Goal: Navigation & Orientation: Find specific page/section

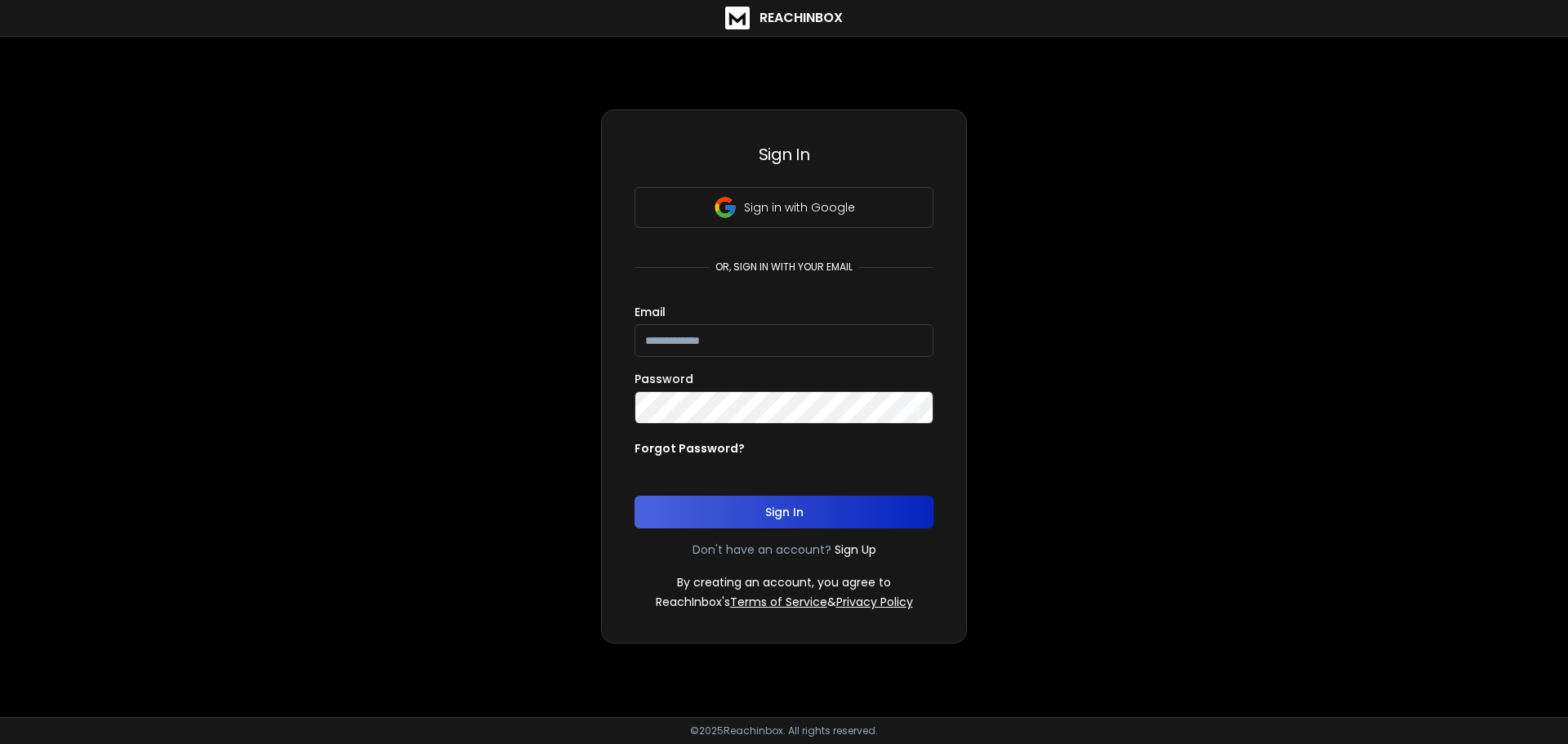
click at [774, 331] on input "email" at bounding box center [784, 340] width 299 height 32
type input "**********"
click at [813, 502] on button "Sign In" at bounding box center [784, 511] width 299 height 32
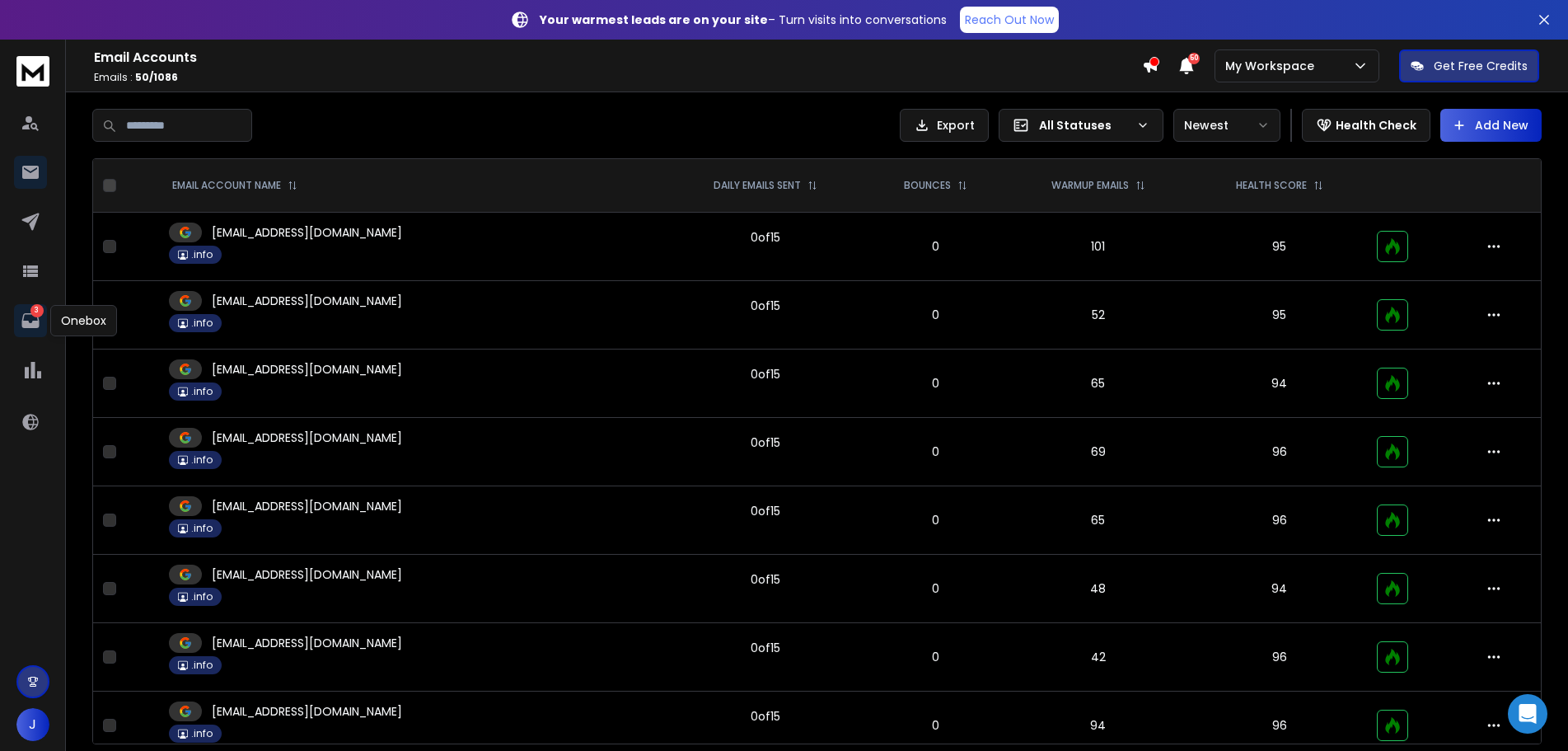
click at [28, 315] on icon at bounding box center [31, 320] width 20 height 20
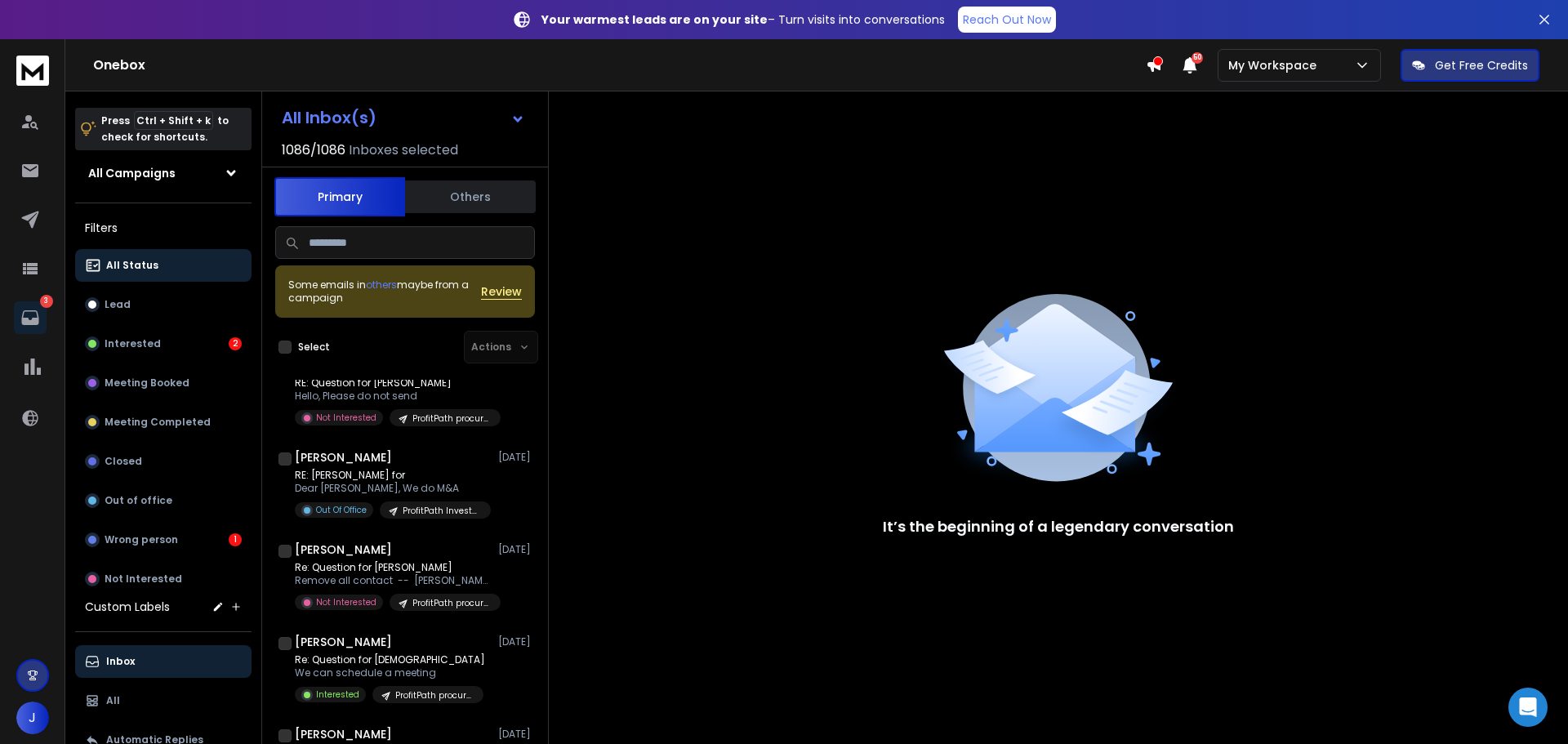
scroll to position [3020, 0]
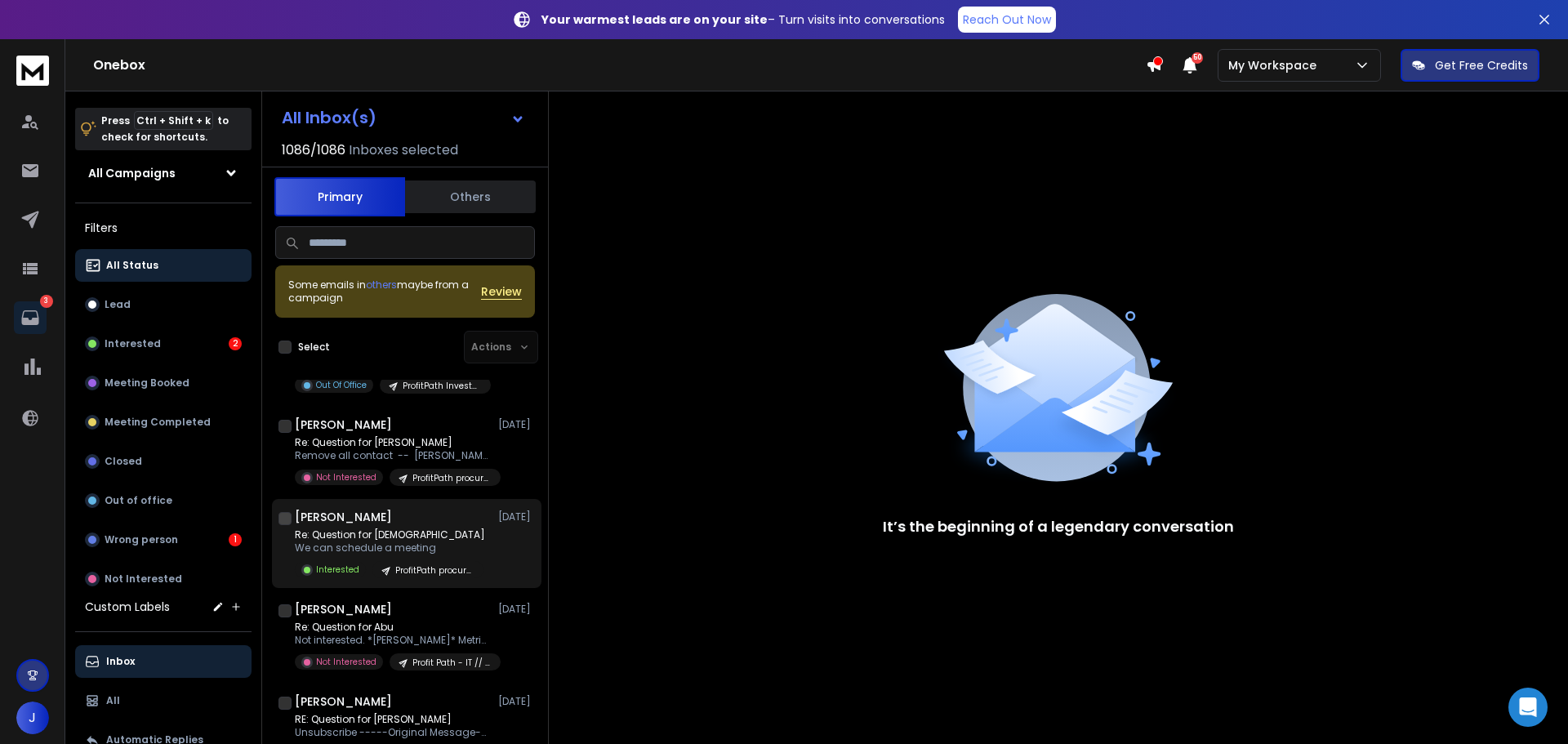
click at [466, 524] on div "Zahidul Islam 12 Aug" at bounding box center [415, 517] width 240 height 17
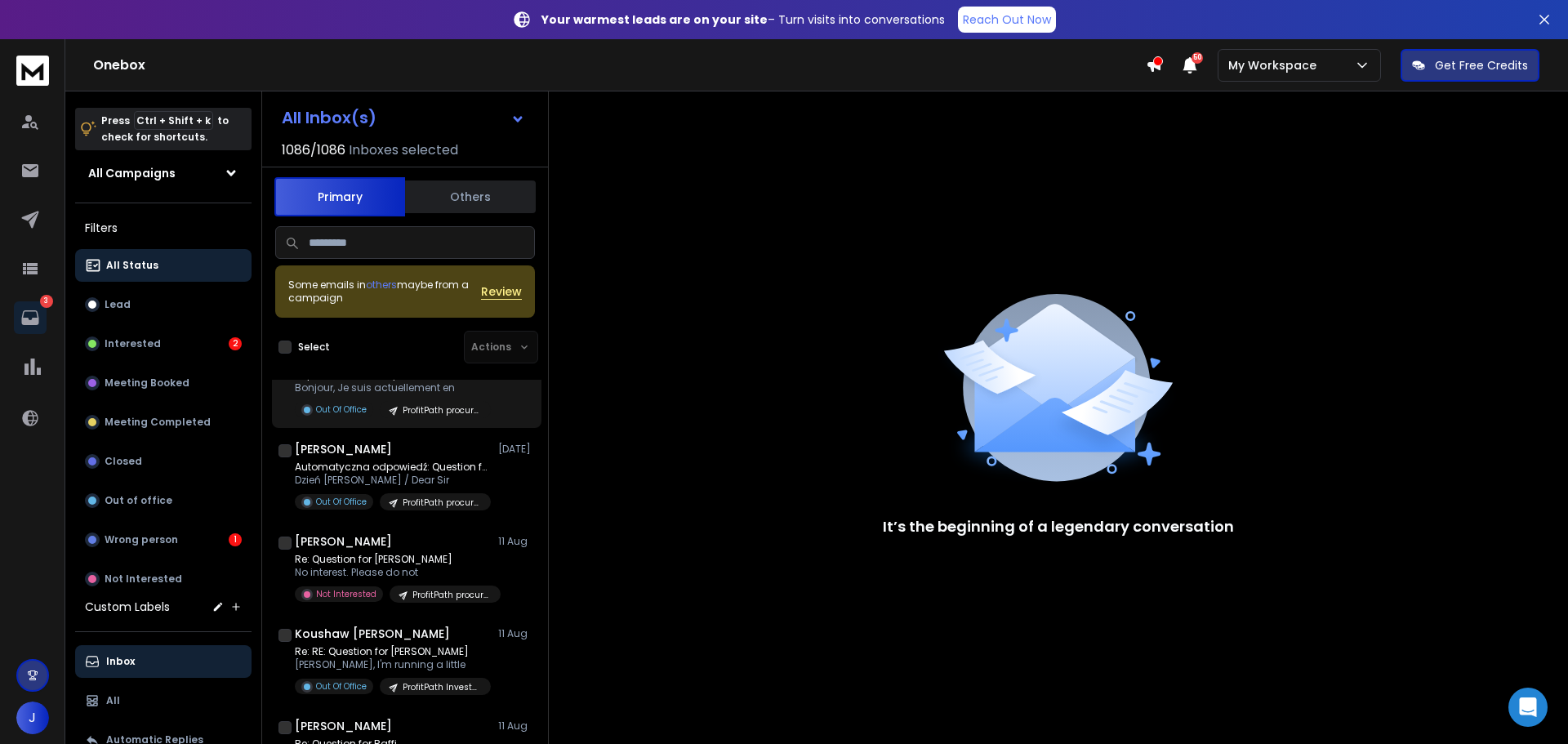
scroll to position [6211, 0]
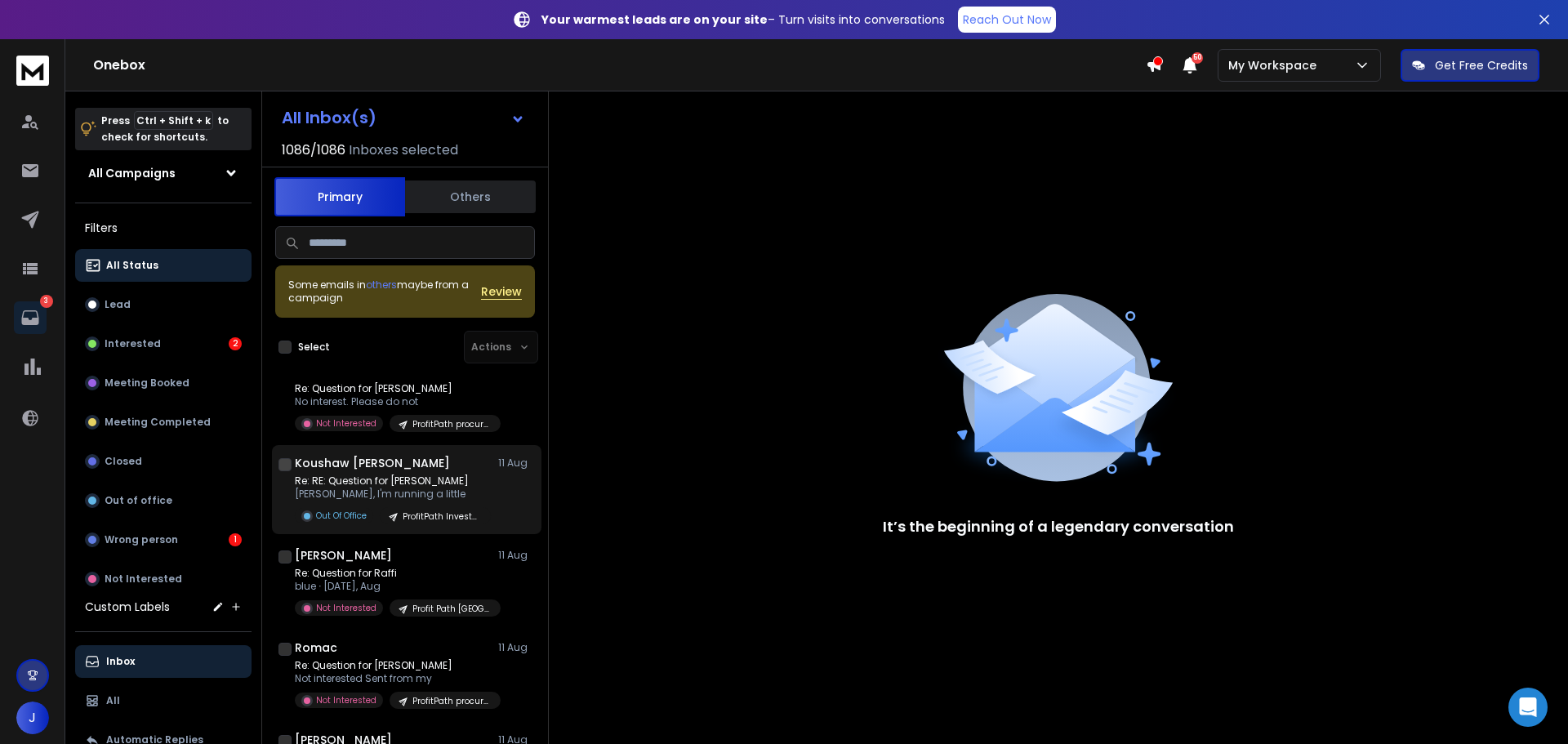
click at [440, 475] on p "Re: RE: Question for Greg" at bounding box center [393, 480] width 196 height 13
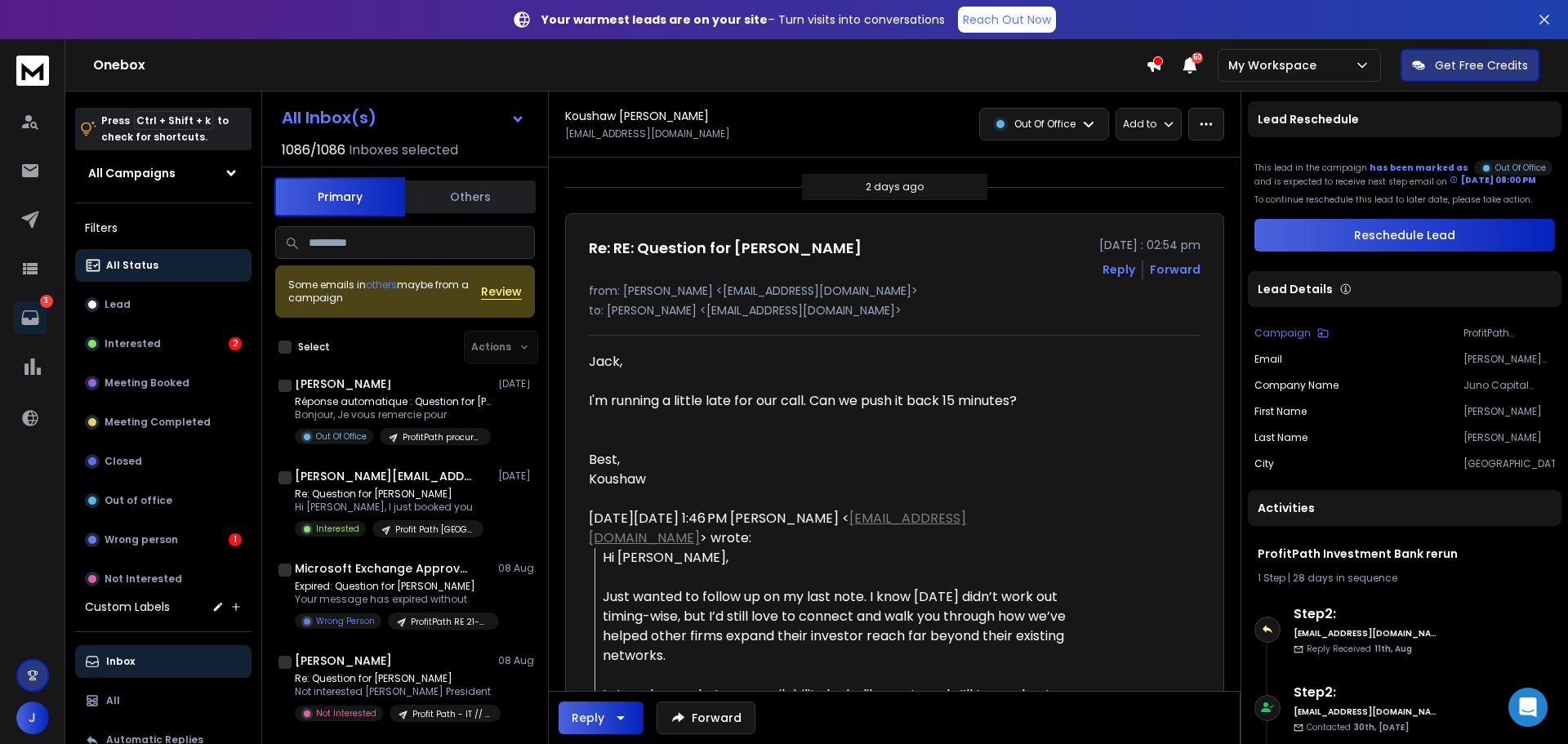
scroll to position [8332, 0]
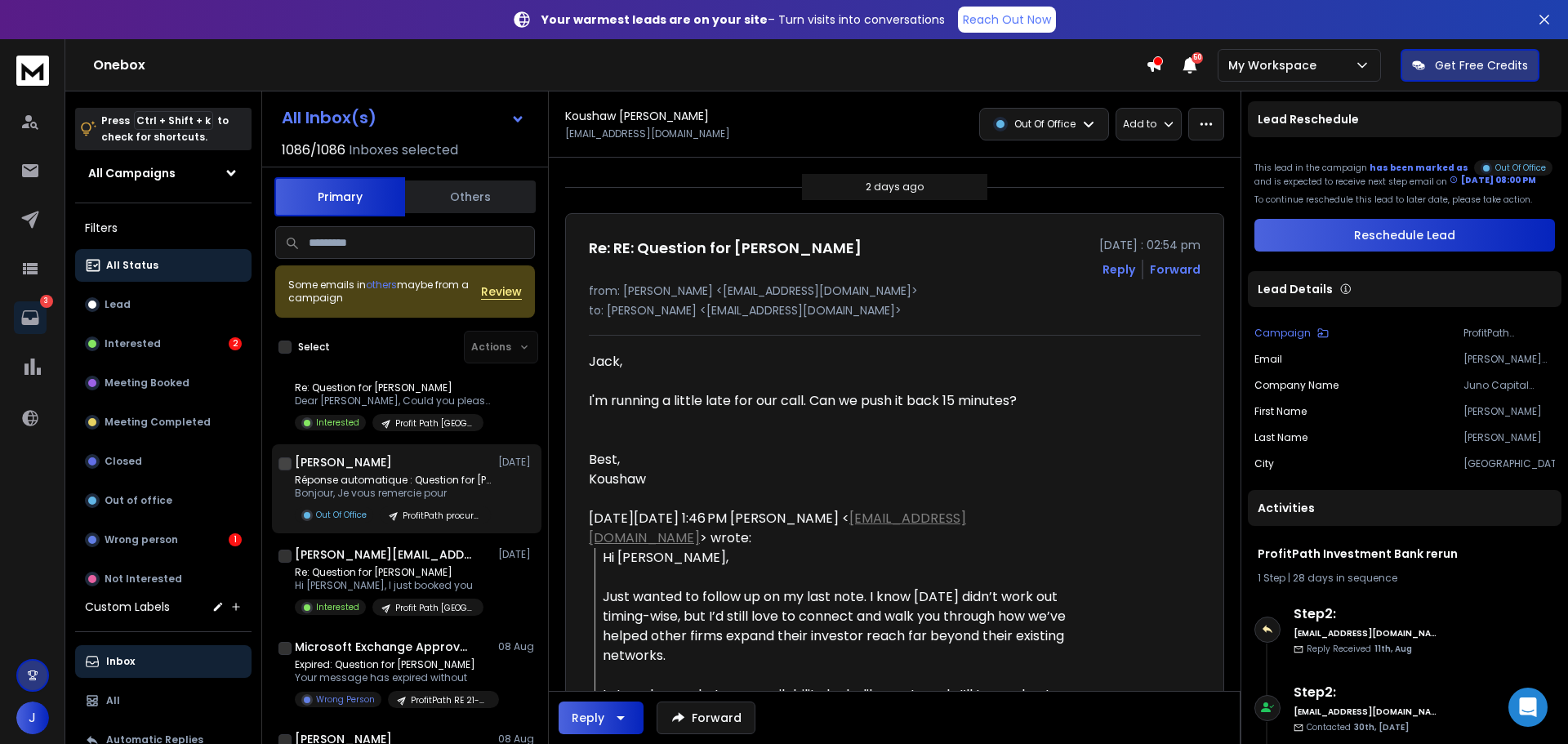
click at [437, 495] on p "Bonjour, Je vous remercie pour" at bounding box center [393, 492] width 196 height 13
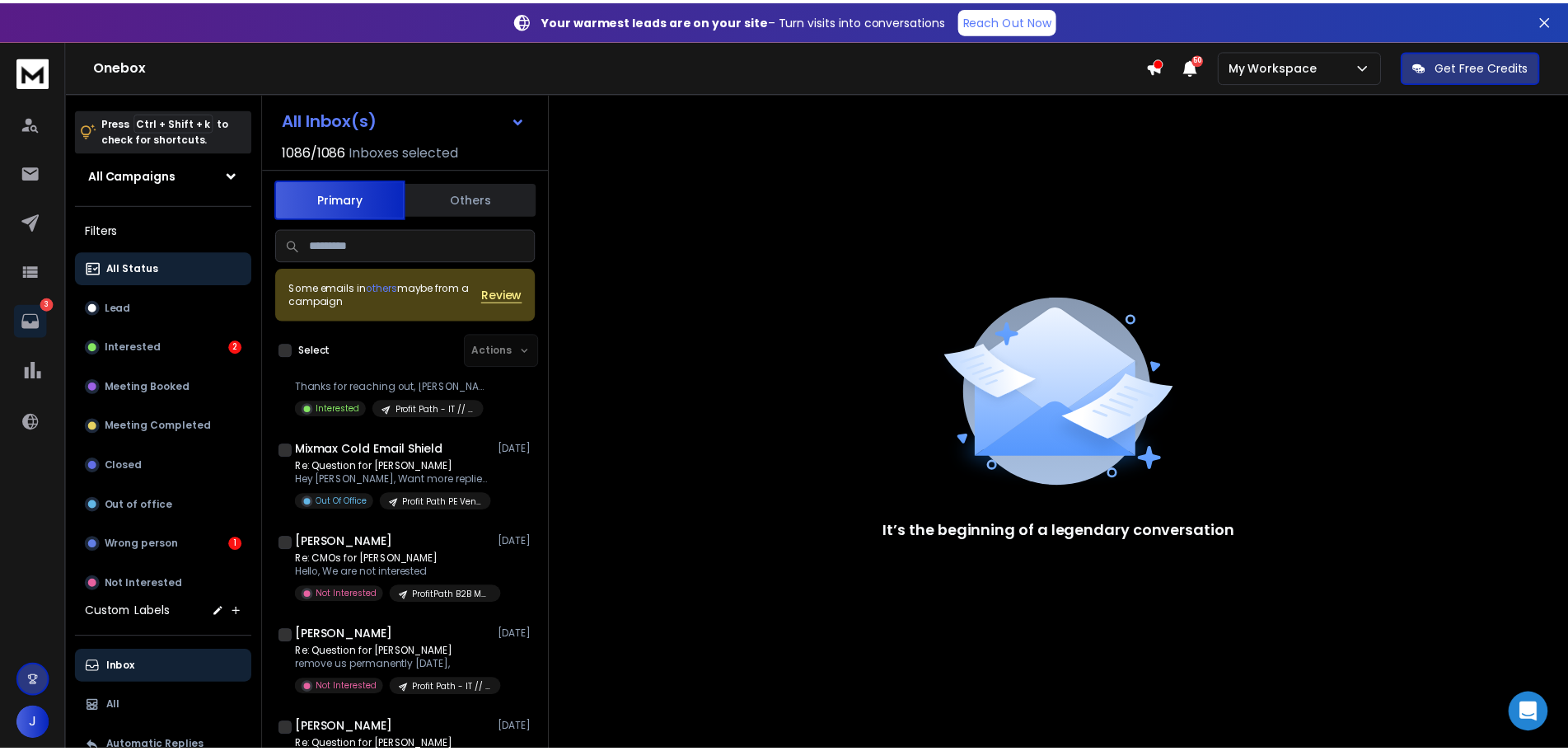
scroll to position [14261, 0]
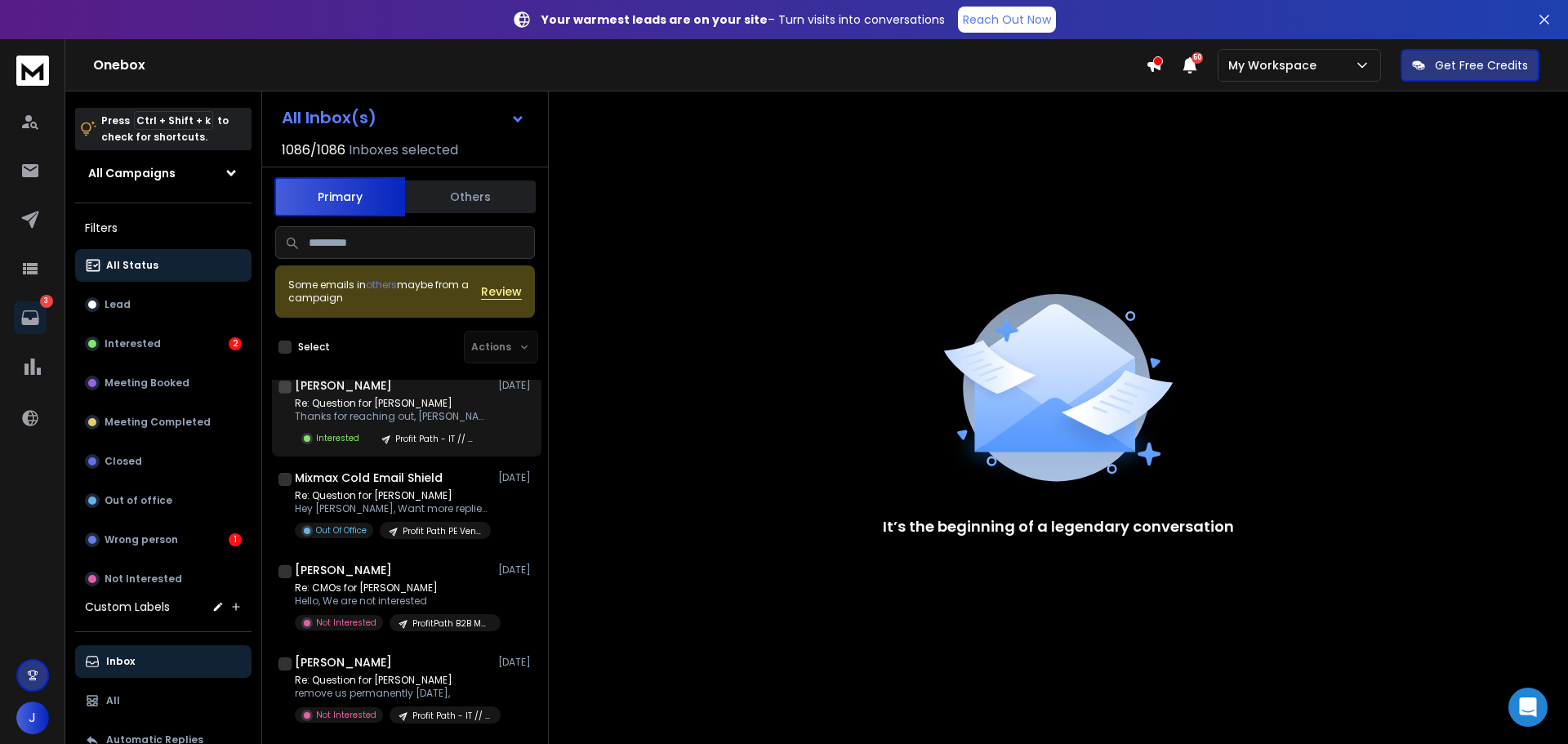
click at [451, 420] on p "Thanks for reaching out, Jack." at bounding box center [393, 416] width 196 height 13
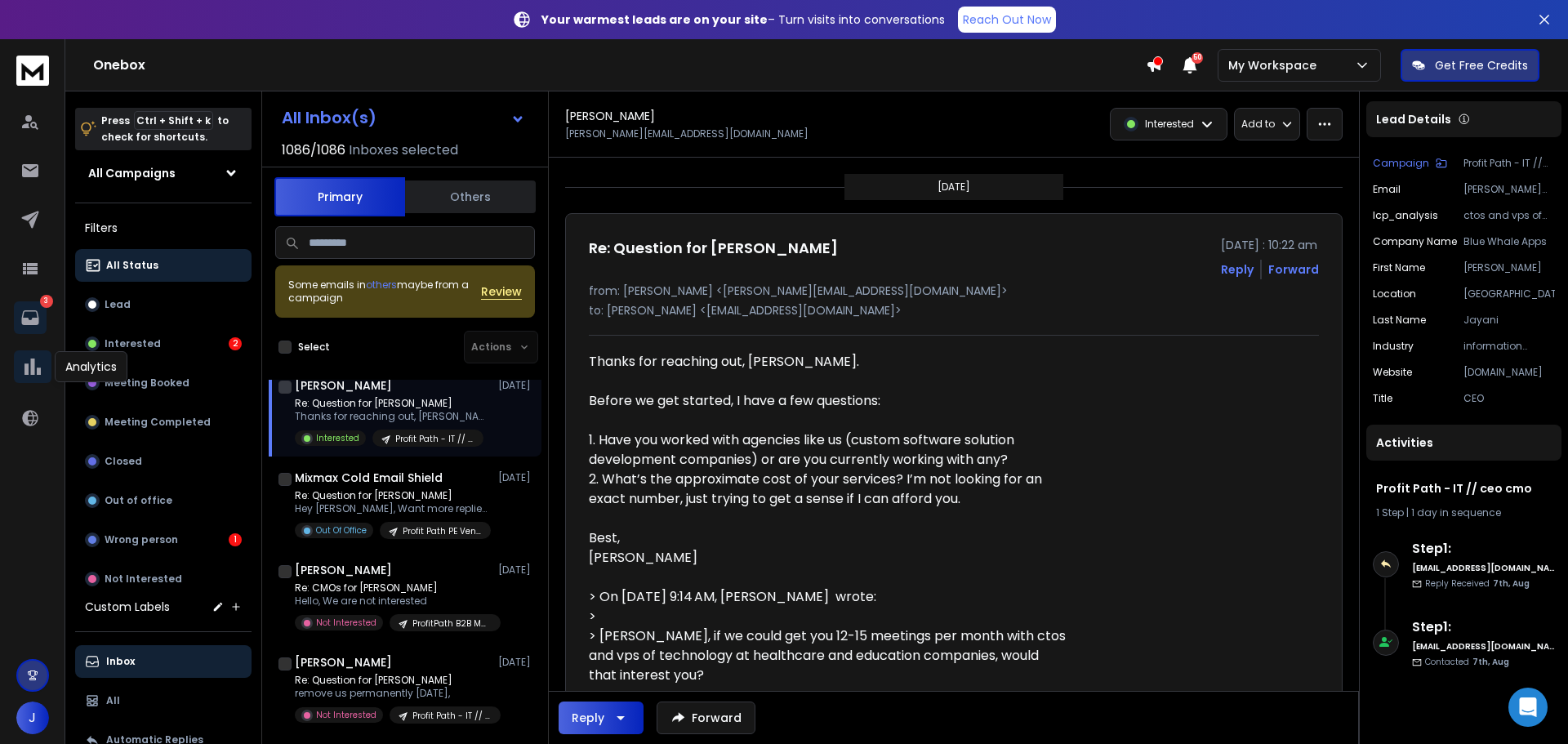
click at [47, 361] on link at bounding box center [32, 366] width 37 height 37
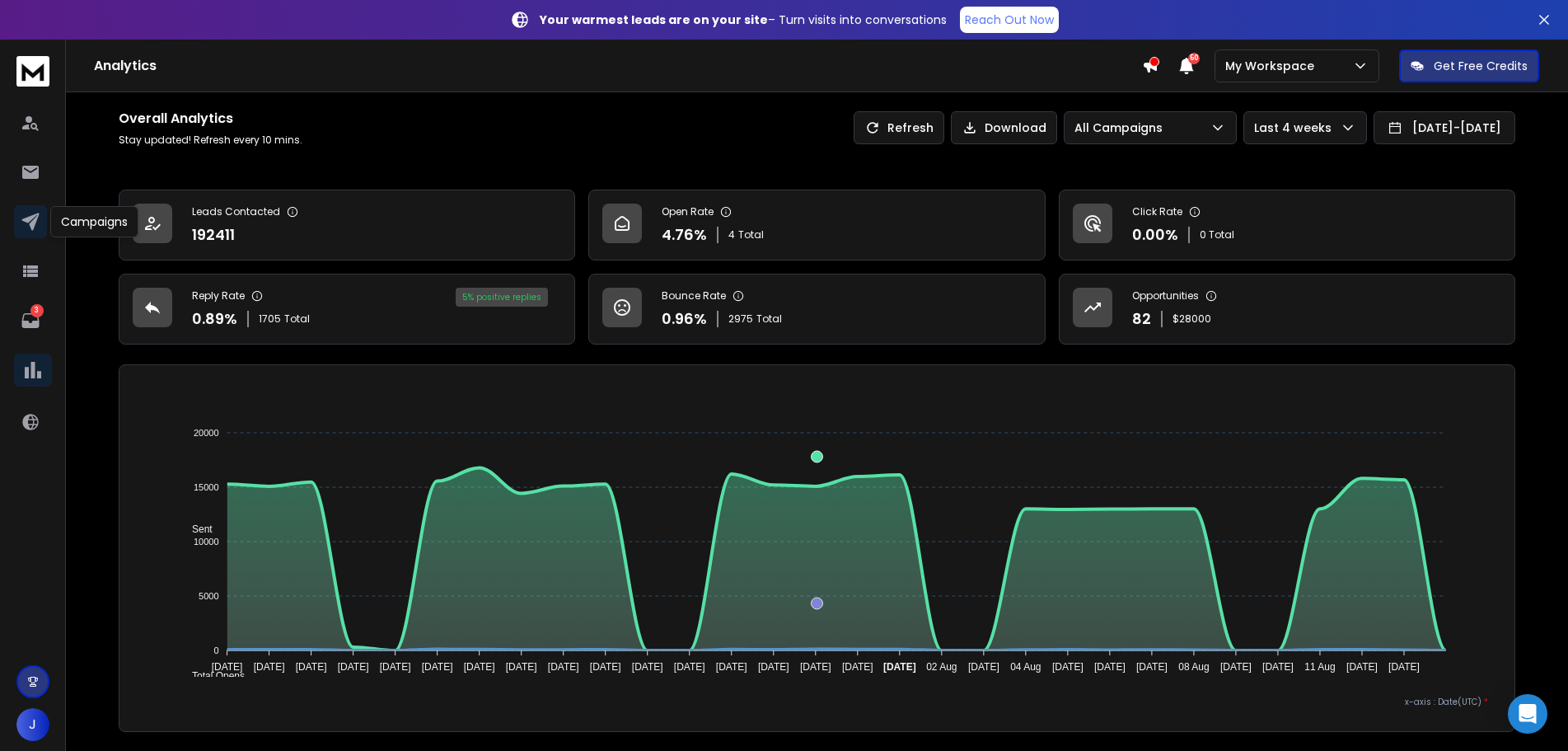
click at [34, 220] on icon at bounding box center [31, 222] width 18 height 18
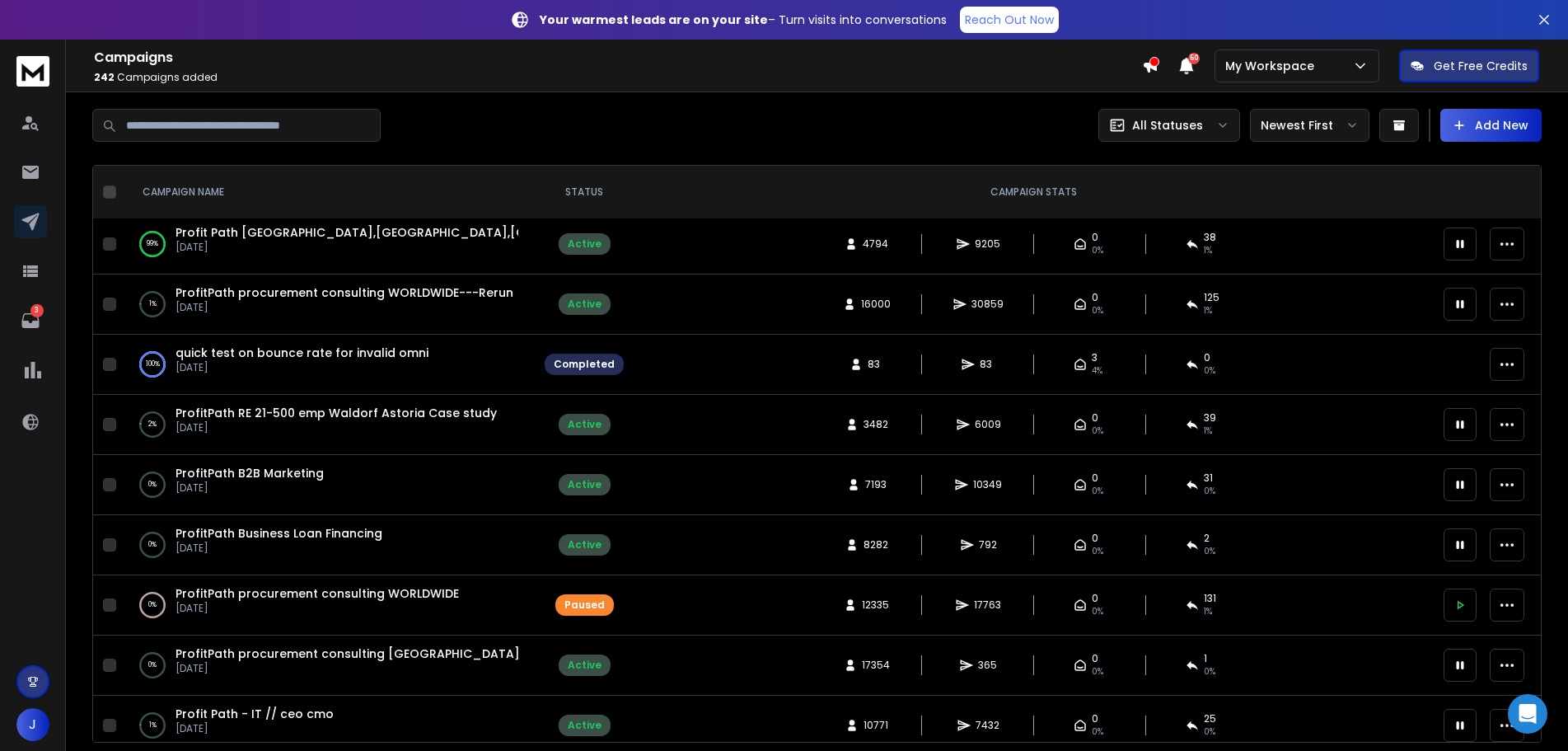
scroll to position [247, 0]
click at [27, 364] on icon at bounding box center [33, 370] width 25 height 25
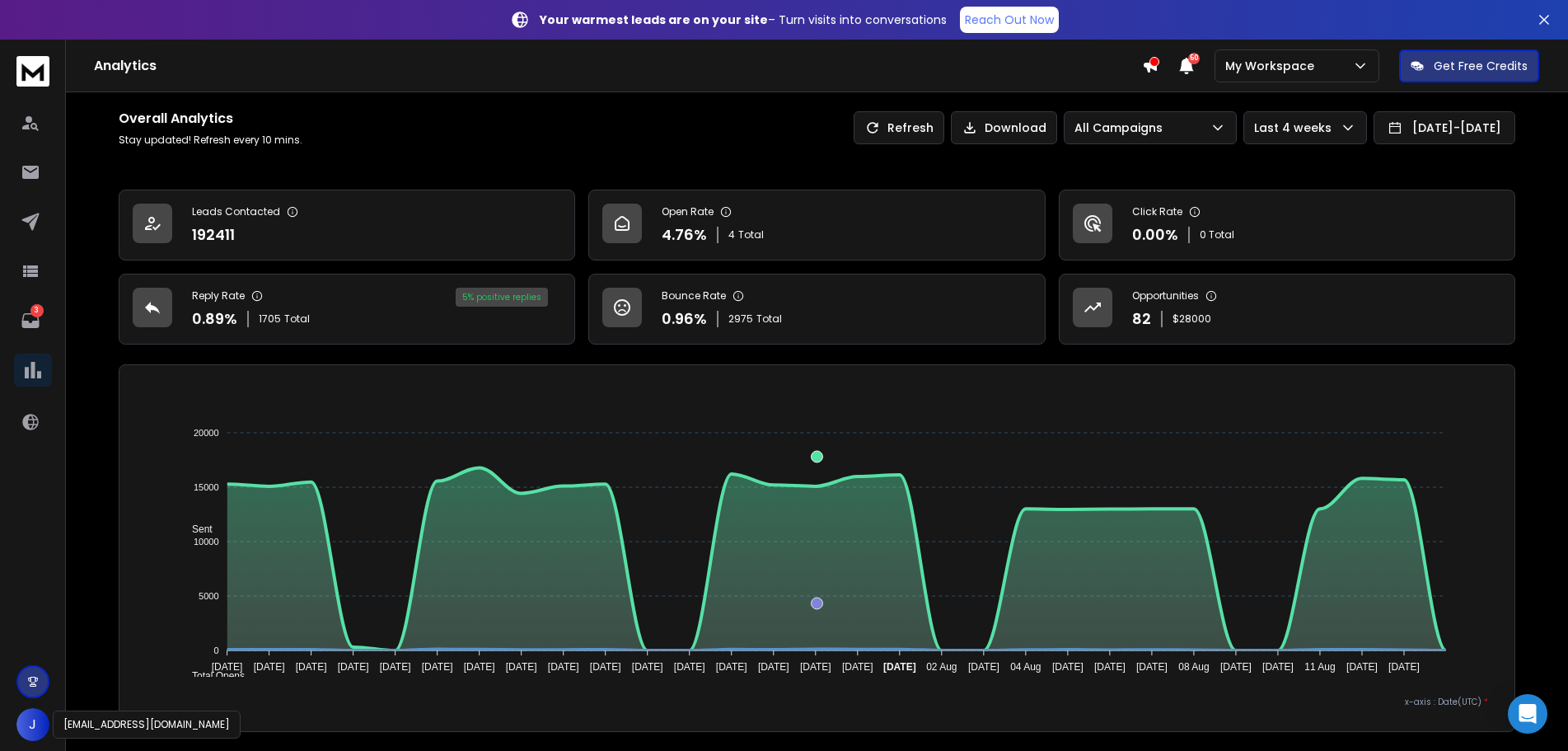
click at [33, 722] on span "J" at bounding box center [33, 723] width 33 height 33
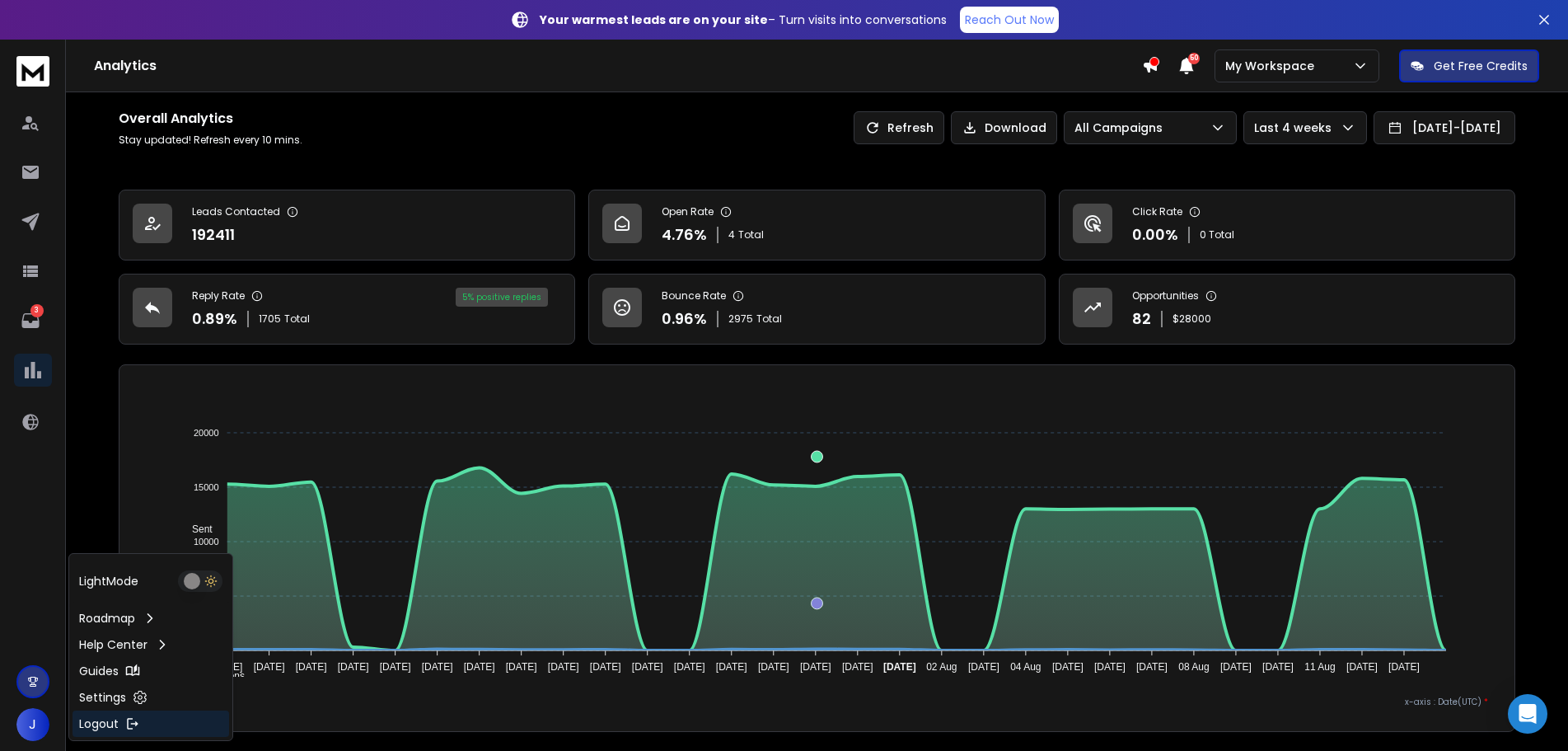
click at [116, 723] on p "Logout" at bounding box center [99, 723] width 39 height 17
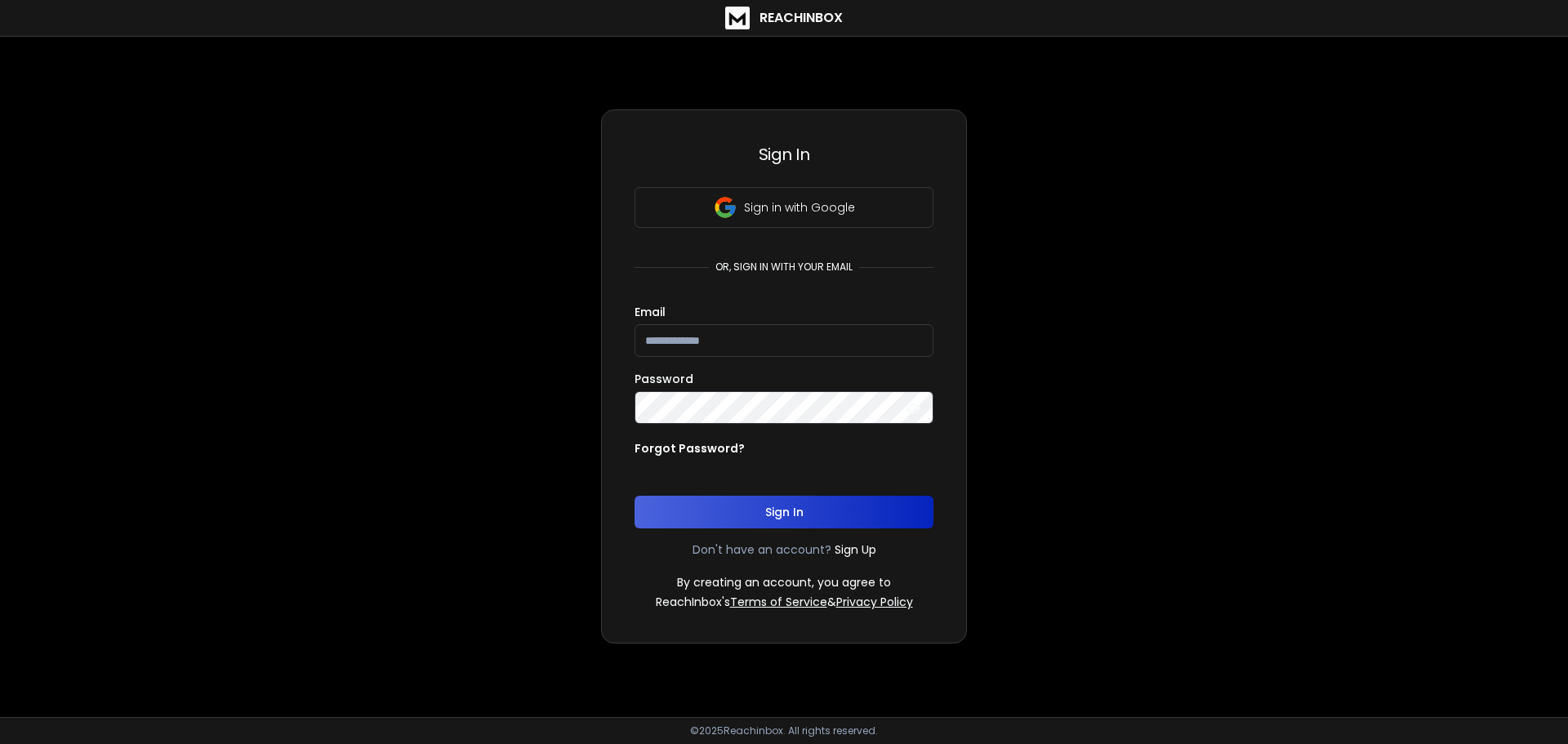
click at [734, 343] on input "email" at bounding box center [784, 340] width 299 height 32
type input "**********"
click at [793, 512] on button "Sign In" at bounding box center [784, 511] width 299 height 32
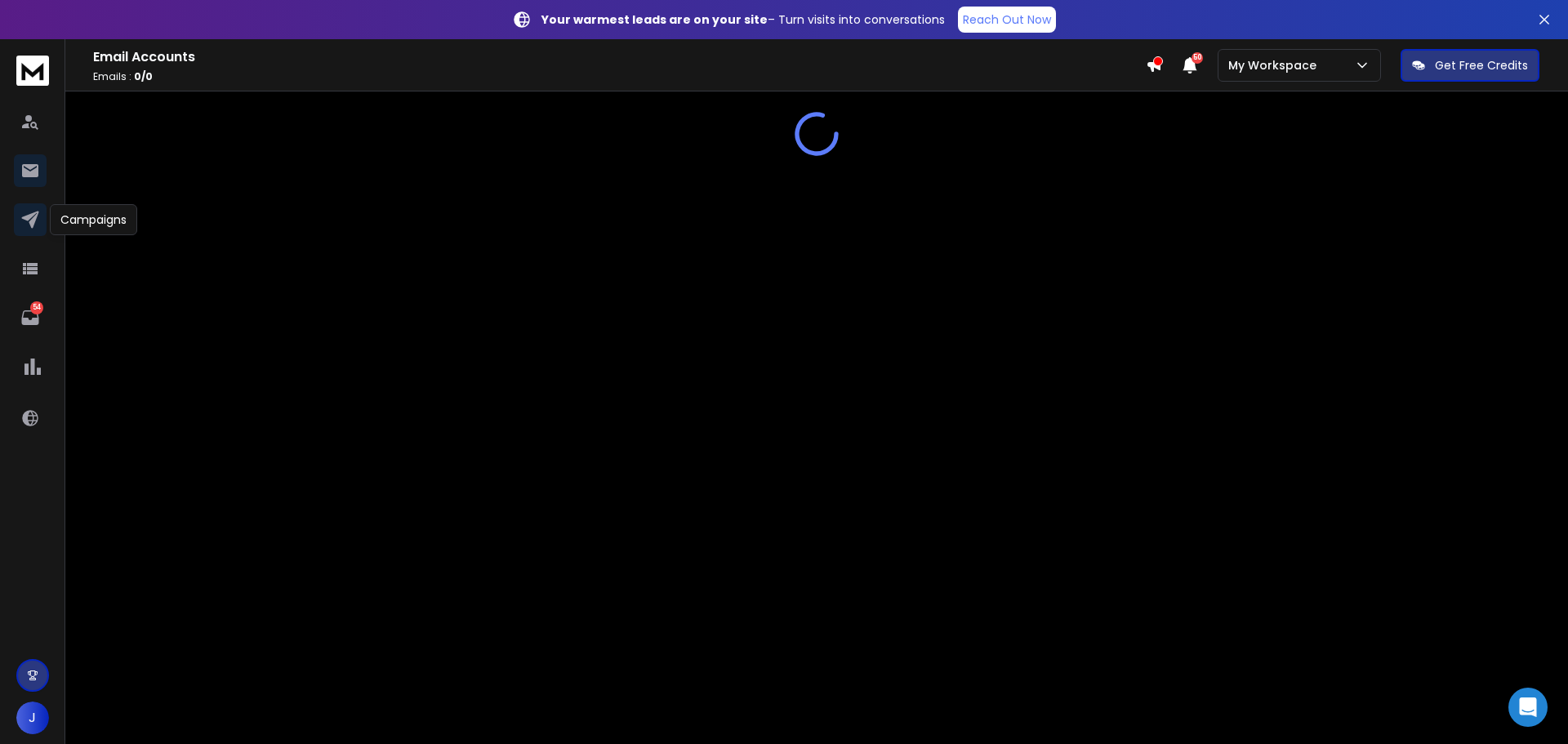
click at [26, 227] on icon at bounding box center [30, 220] width 20 height 20
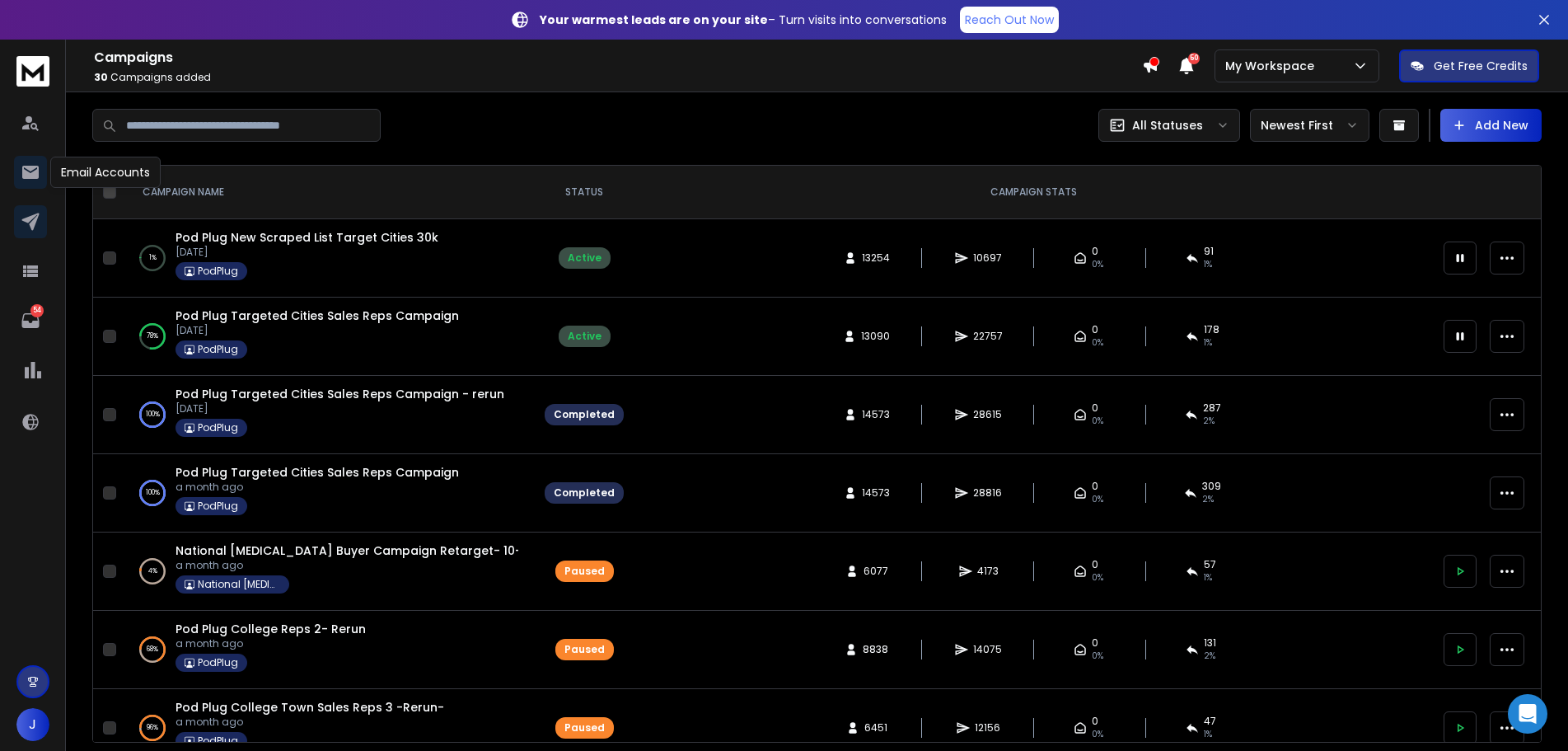
click at [33, 160] on link at bounding box center [30, 171] width 33 height 33
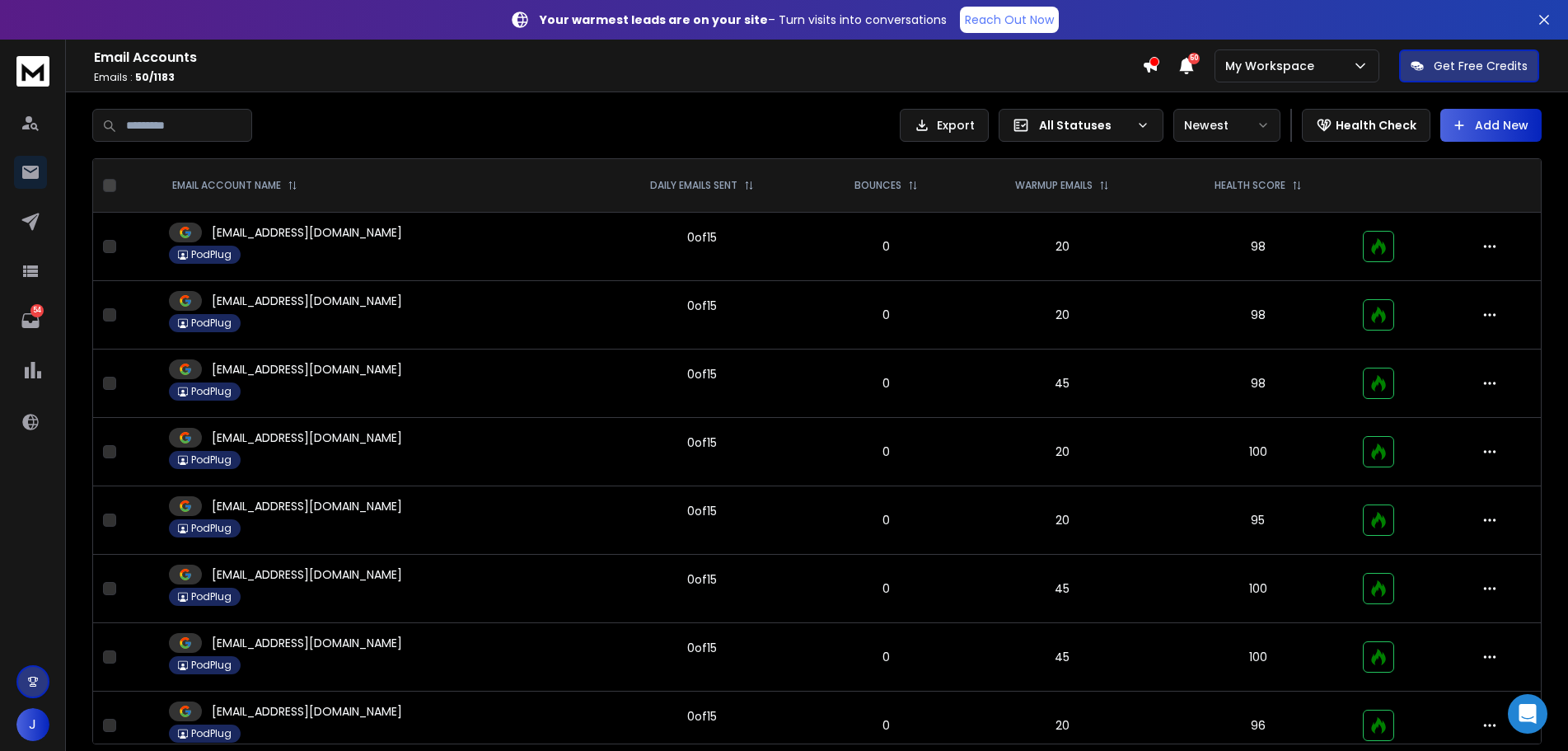
click at [350, 225] on p "ethank@podplugscalenetwork.info" at bounding box center [307, 232] width 190 height 17
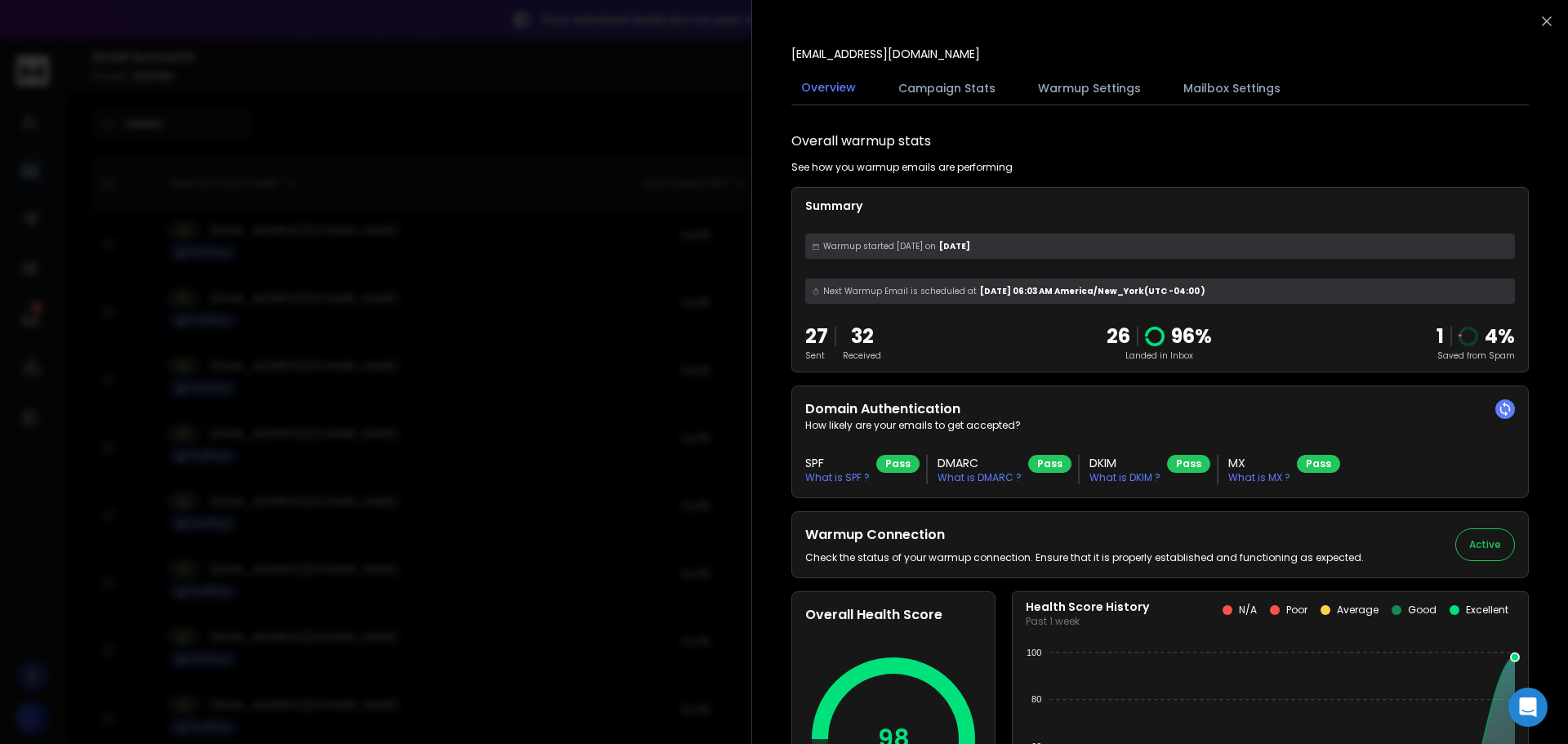
click at [636, 257] on div at bounding box center [784, 372] width 1568 height 744
